Goal: Task Accomplishment & Management: Use online tool/utility

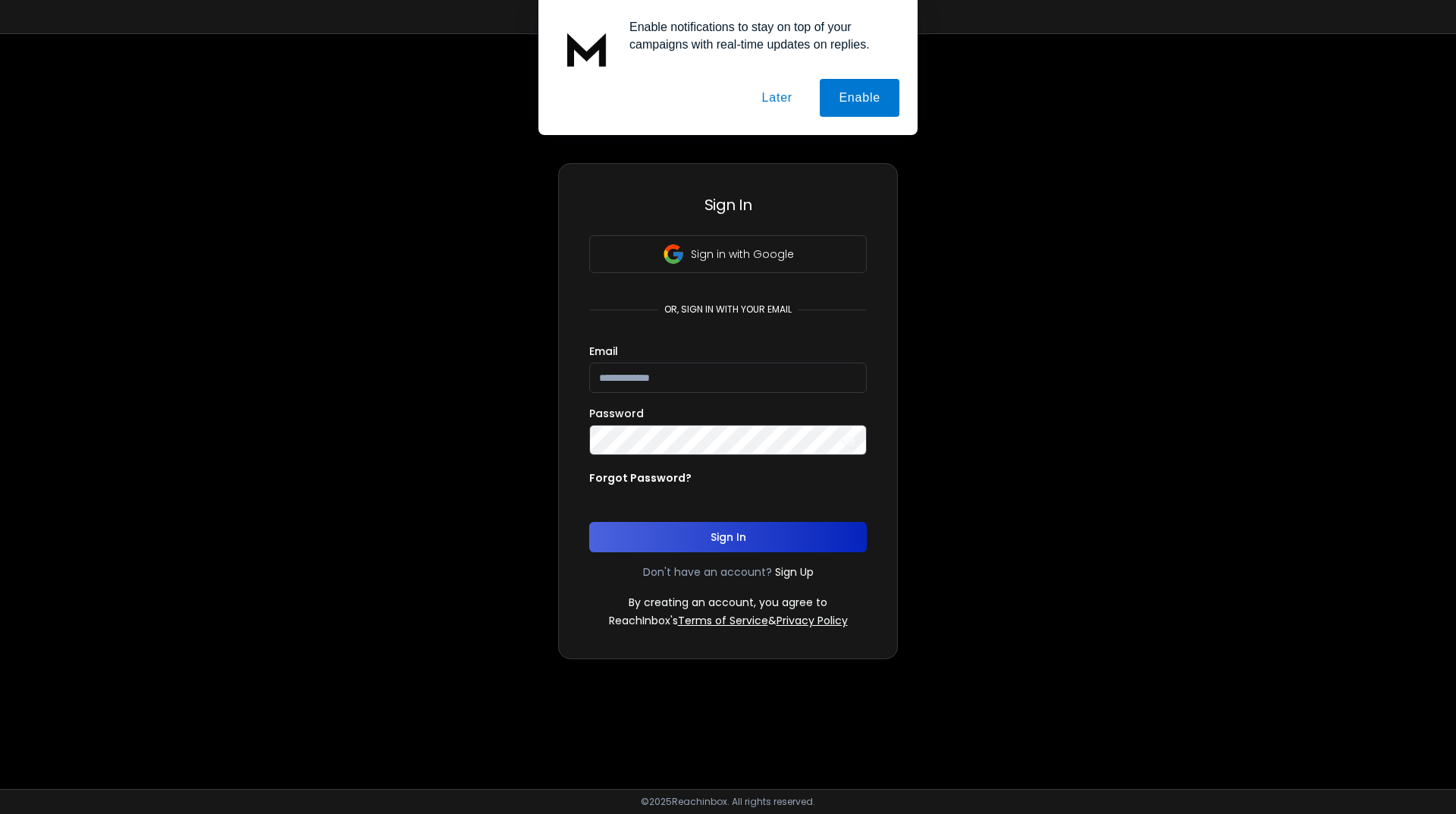
click at [637, 370] on input "email" at bounding box center [728, 378] width 278 height 31
paste input "**********"
type input "**********"
click at [702, 535] on button "Sign In" at bounding box center [728, 537] width 278 height 31
click at [702, 535] on div "Sign In Sign Up" at bounding box center [728, 537] width 278 height 31
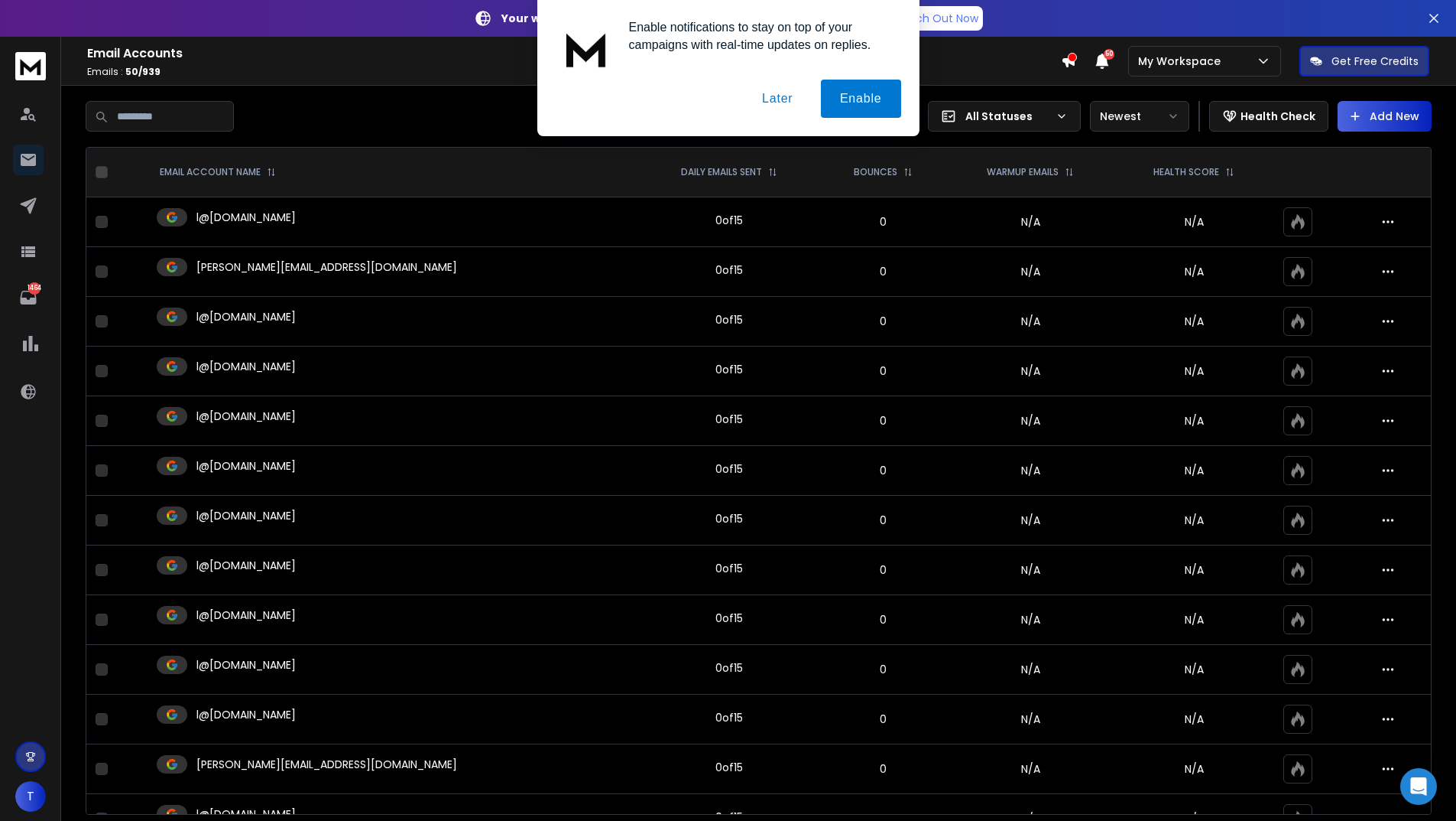
click at [779, 101] on button "Later" at bounding box center [778, 98] width 69 height 38
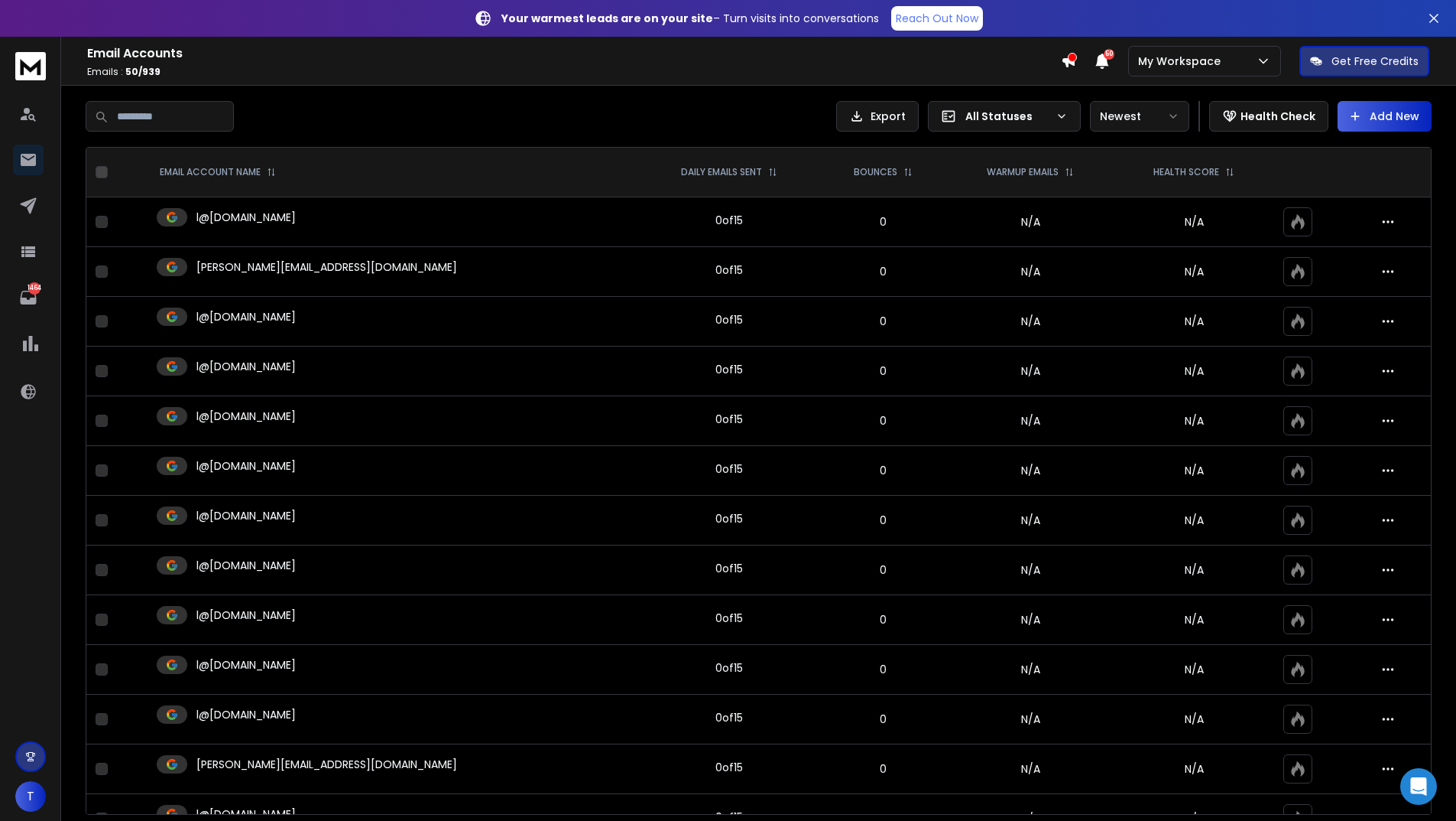
click at [1373, 123] on button "Add New" at bounding box center [1384, 116] width 94 height 31
click at [1372, 123] on button "Add New" at bounding box center [1384, 116] width 94 height 31
click at [1372, 117] on button "Add New" at bounding box center [1384, 116] width 94 height 31
click at [1382, 114] on button "Add New" at bounding box center [1384, 116] width 94 height 31
click at [1383, 115] on button "Add New" at bounding box center [1384, 116] width 94 height 31
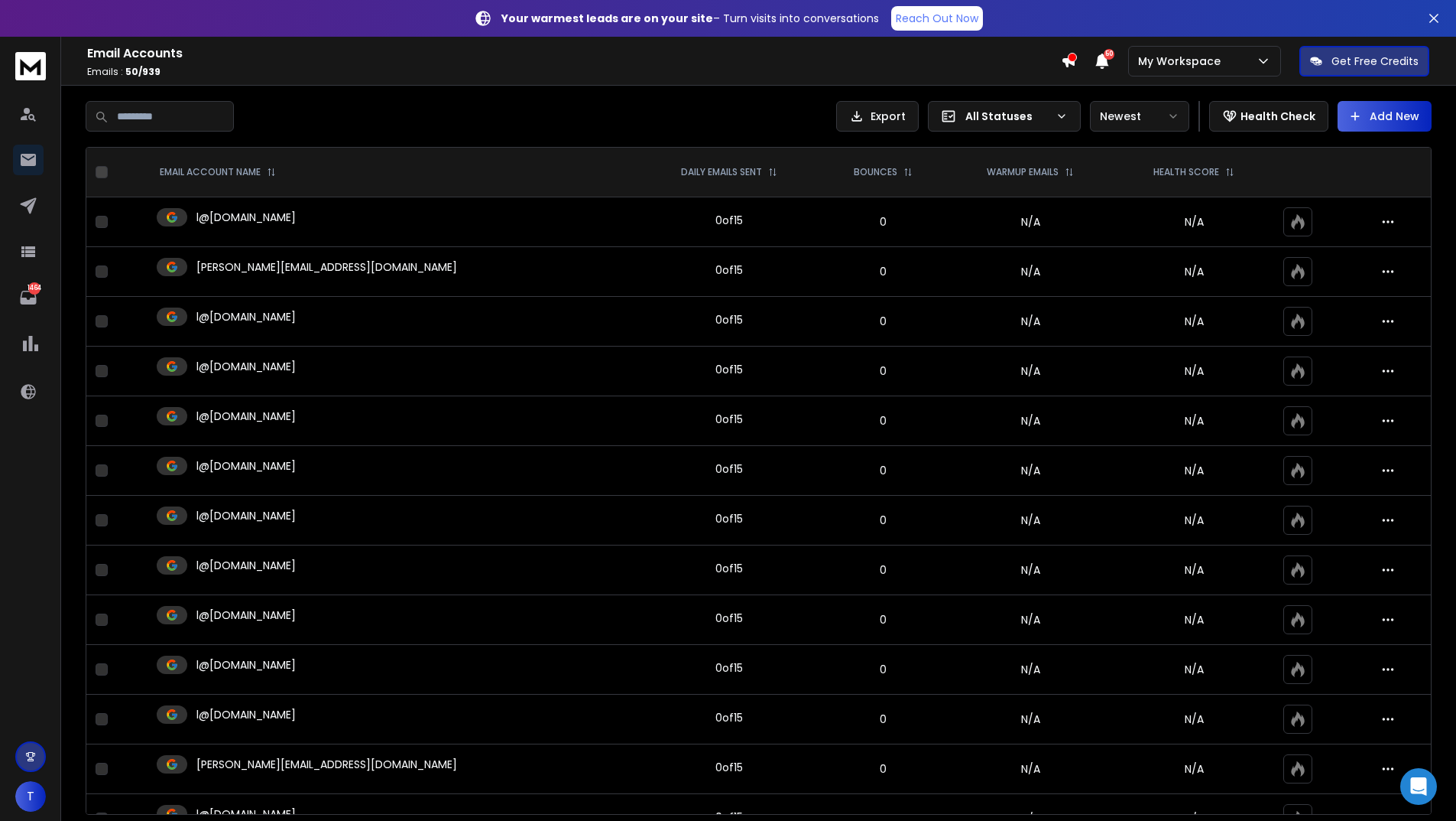
click at [1385, 118] on button "Add New" at bounding box center [1384, 116] width 94 height 31
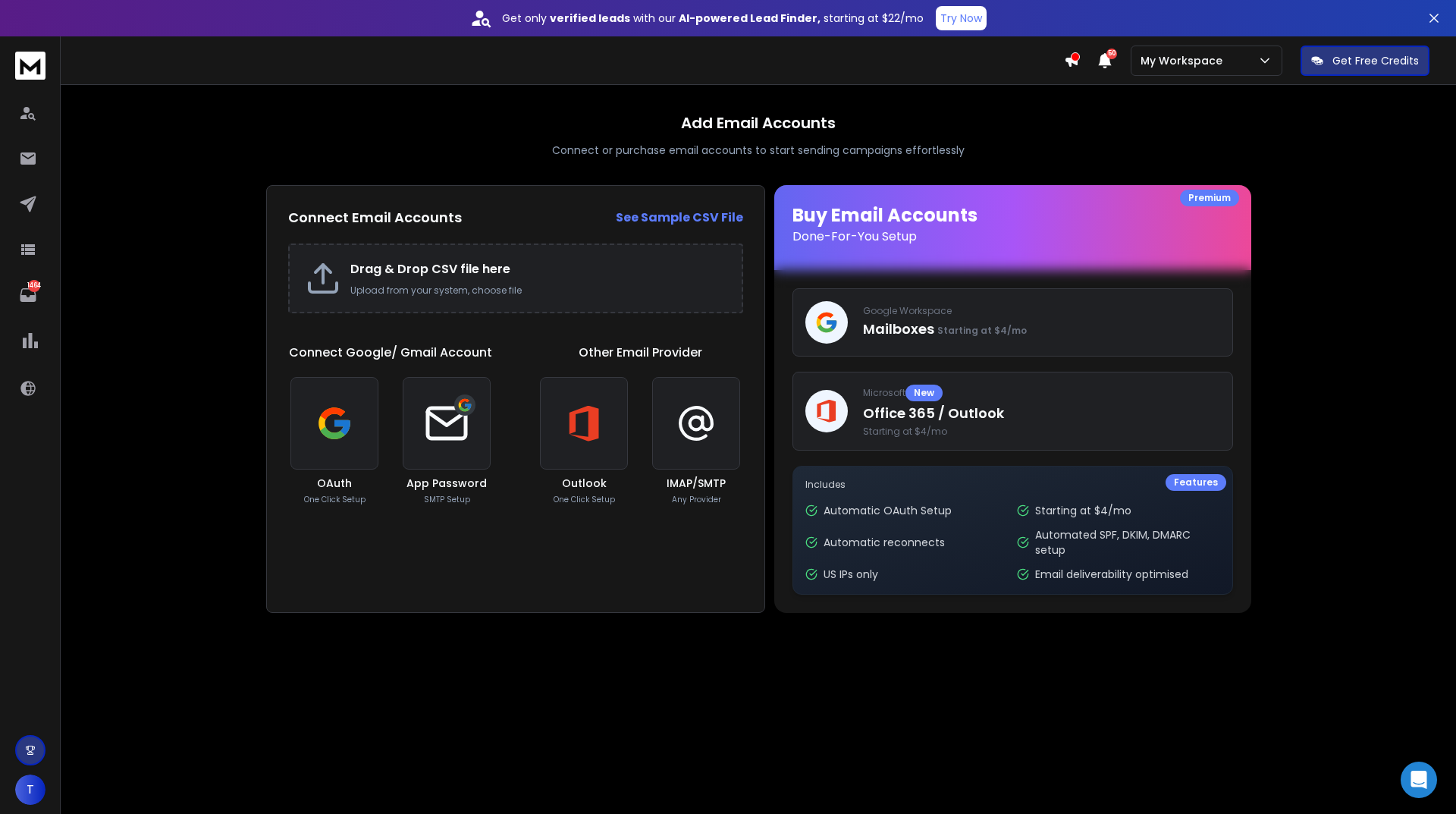
click at [885, 315] on p "Google Workspace" at bounding box center [1041, 310] width 357 height 12
click at [886, 323] on p "Mailboxes Starting at $4/mo" at bounding box center [1041, 329] width 357 height 22
click at [342, 425] on icon at bounding box center [343, 427] width 16 height 15
click at [357, 426] on div at bounding box center [334, 423] width 88 height 93
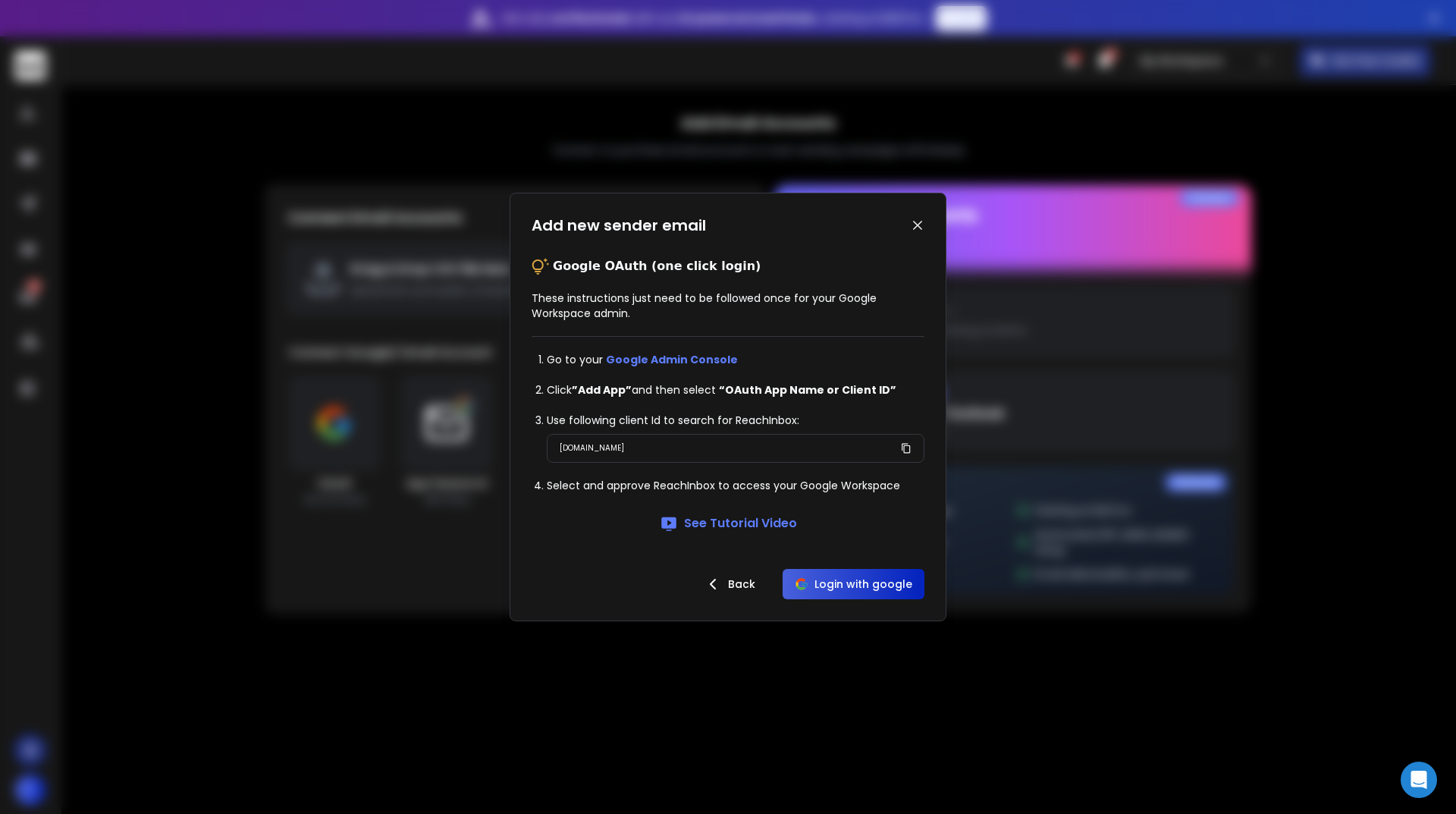
click at [847, 581] on button "Login with google" at bounding box center [853, 584] width 142 height 31
click at [847, 581] on div "Back Login with google" at bounding box center [728, 584] width 393 height 31
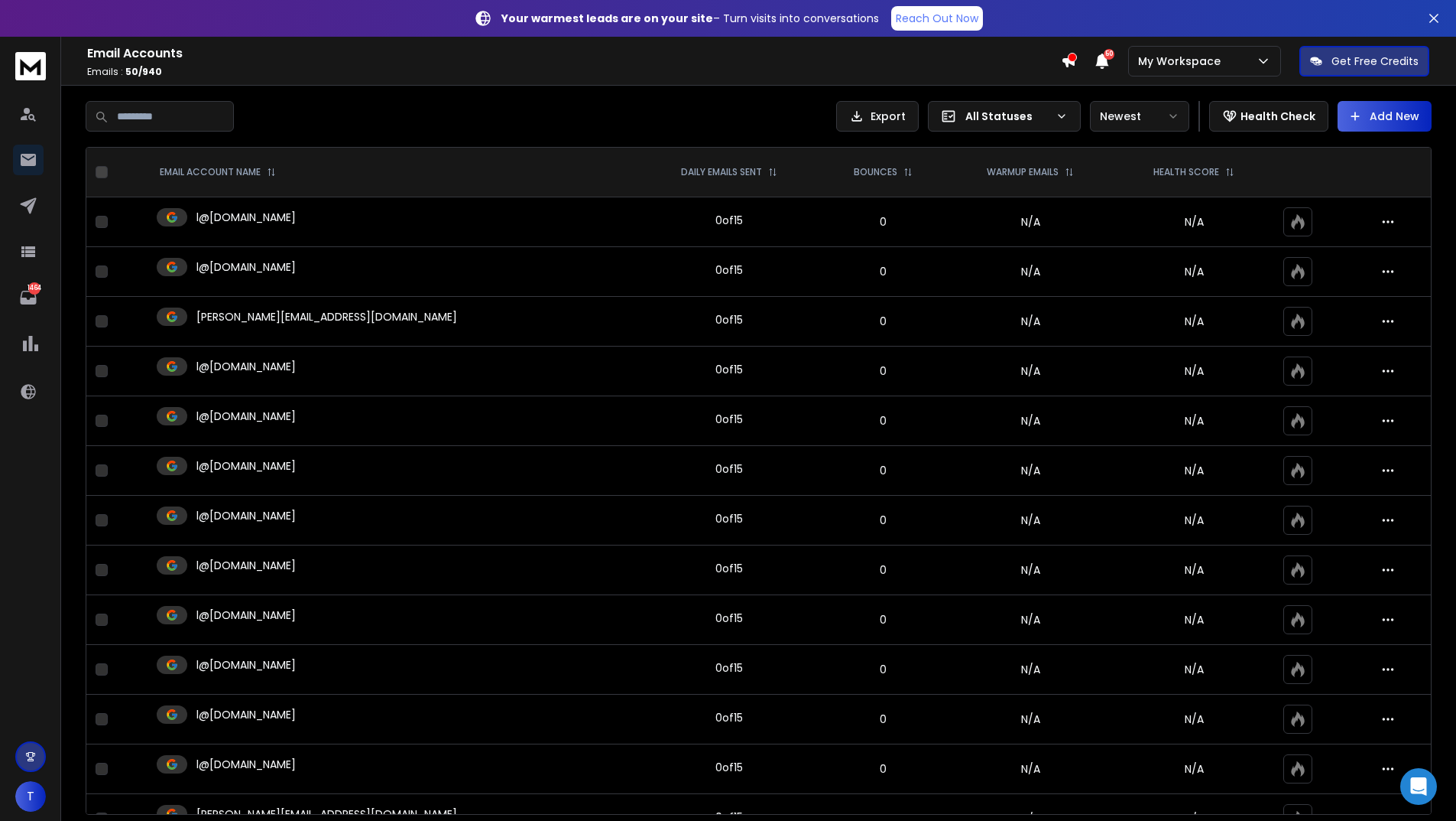
click at [1369, 112] on button "Add New" at bounding box center [1384, 116] width 94 height 31
click at [978, 754] on td "N/A" at bounding box center [1030, 768] width 168 height 50
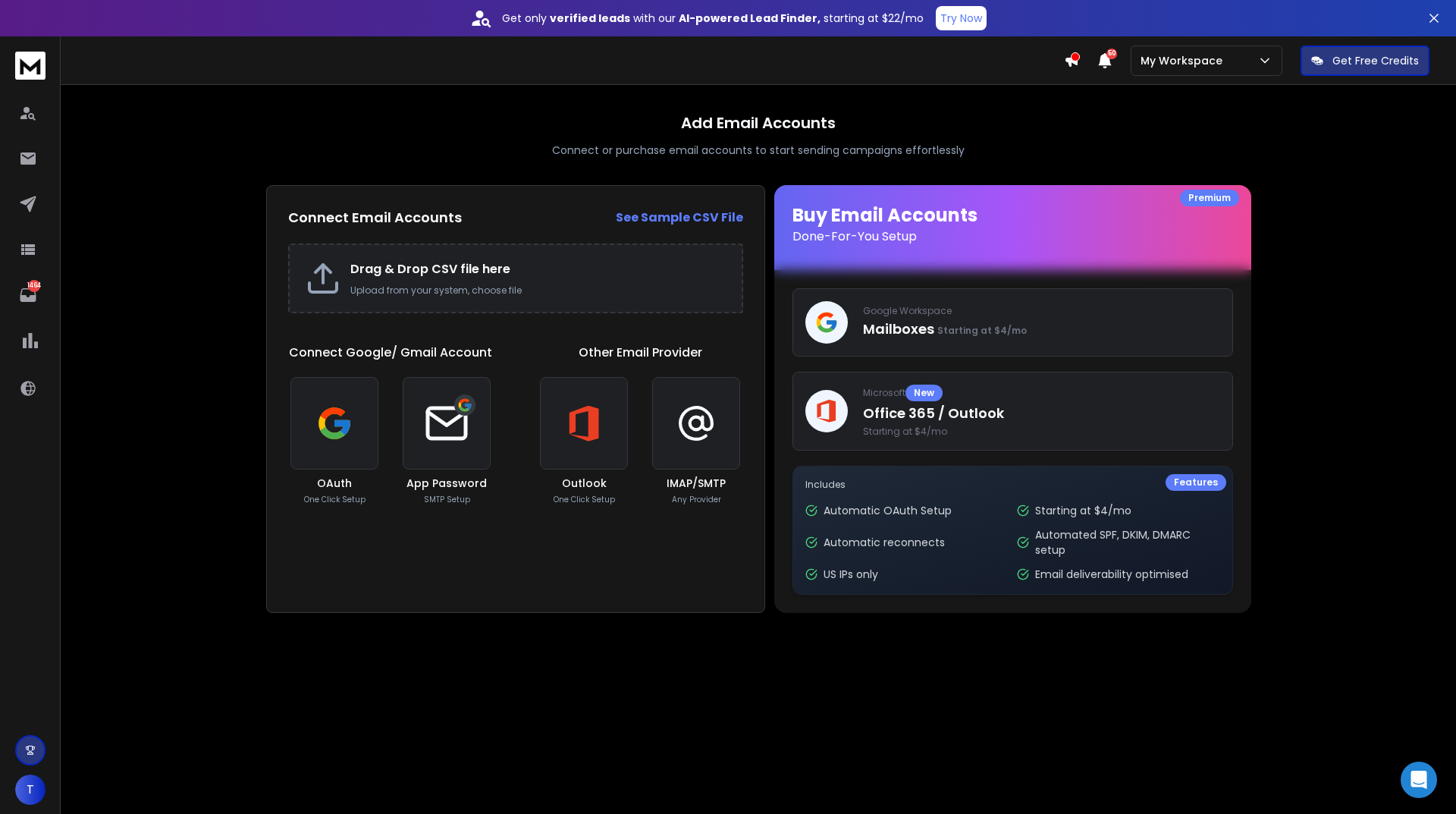
click at [334, 426] on icon at bounding box center [334, 423] width 38 height 45
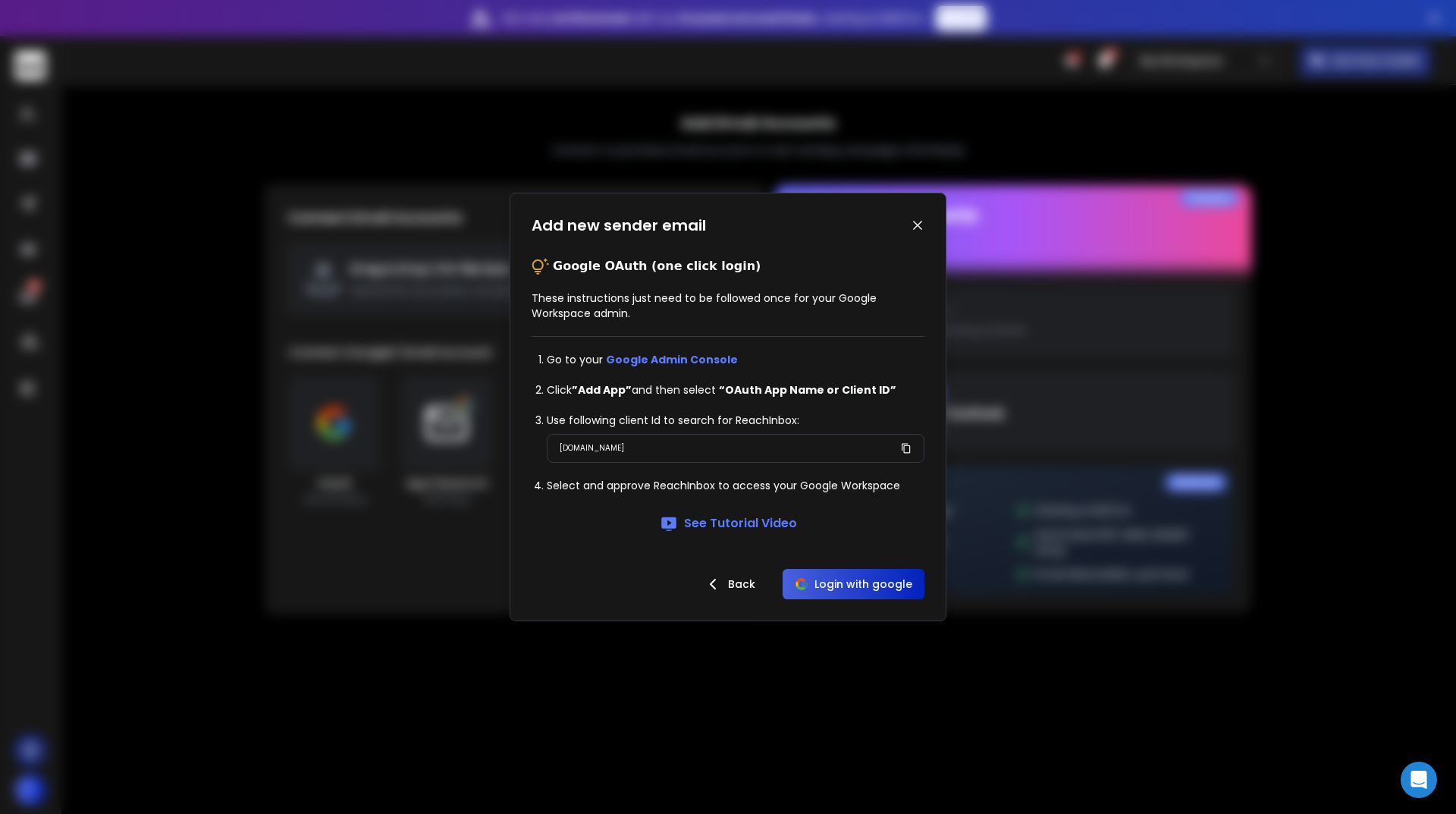
click at [863, 584] on button "Login with google" at bounding box center [853, 584] width 142 height 31
